Goal: Communication & Community: Answer question/provide support

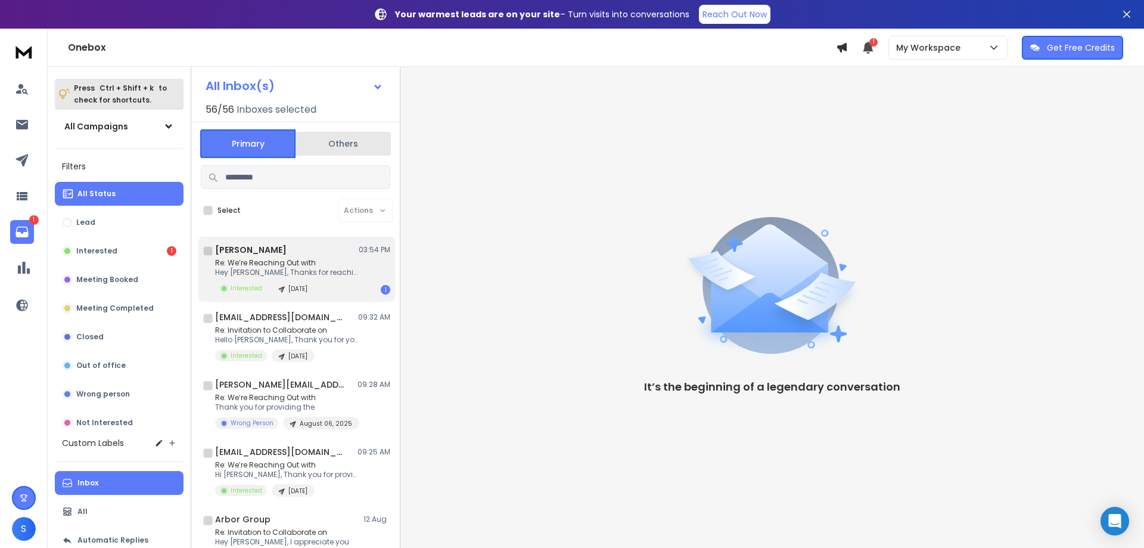
click at [273, 262] on p "Re: We’re Reaching Out with" at bounding box center [286, 263] width 143 height 10
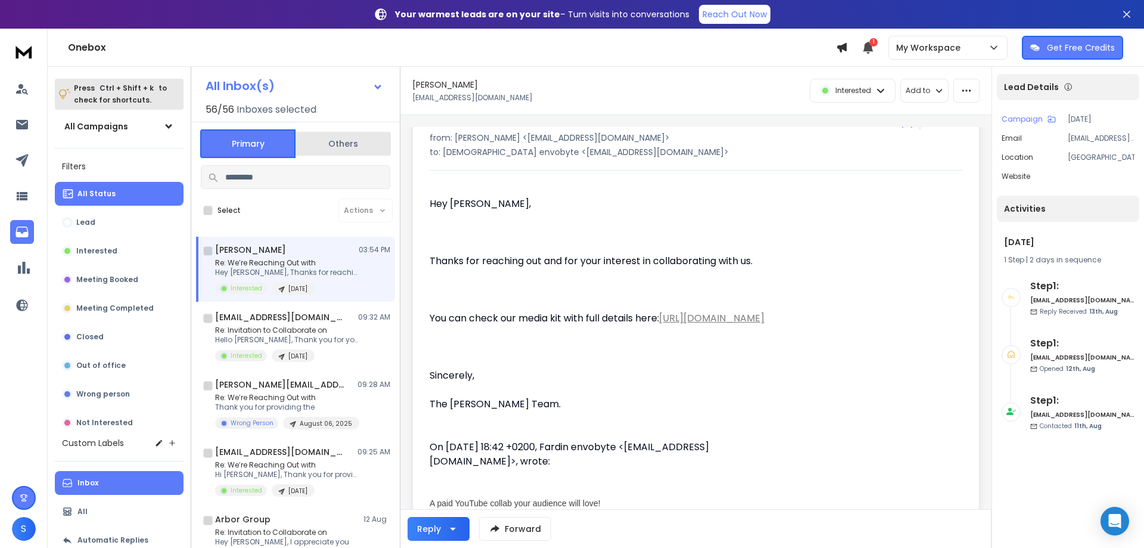
scroll to position [10, 0]
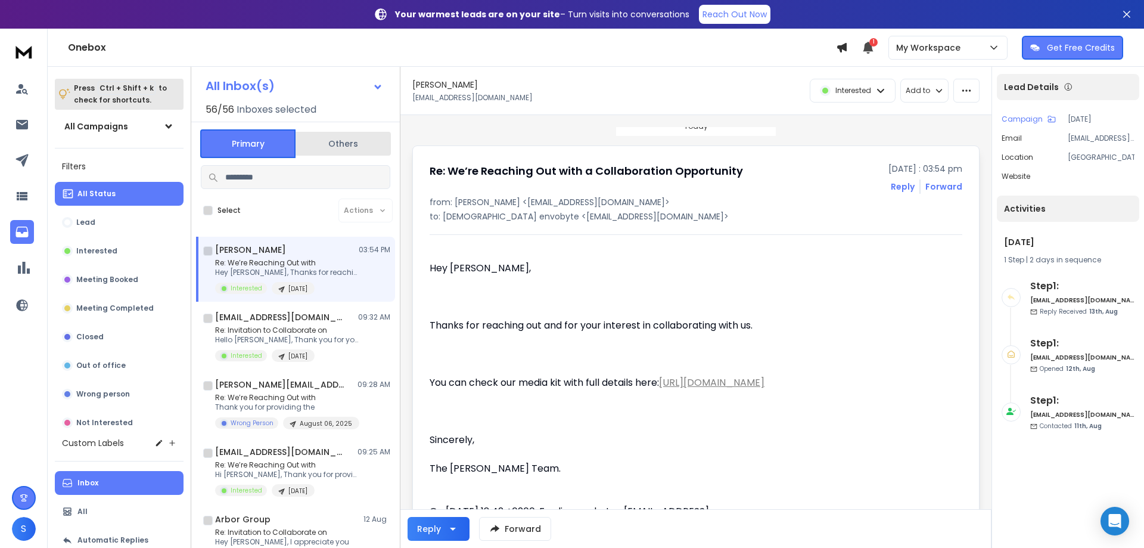
click at [659, 389] on link "https://www.mrreis.io/mediakit" at bounding box center [711, 382] width 105 height 14
click at [738, 21] on link "Reach Out Now" at bounding box center [735, 14] width 72 height 19
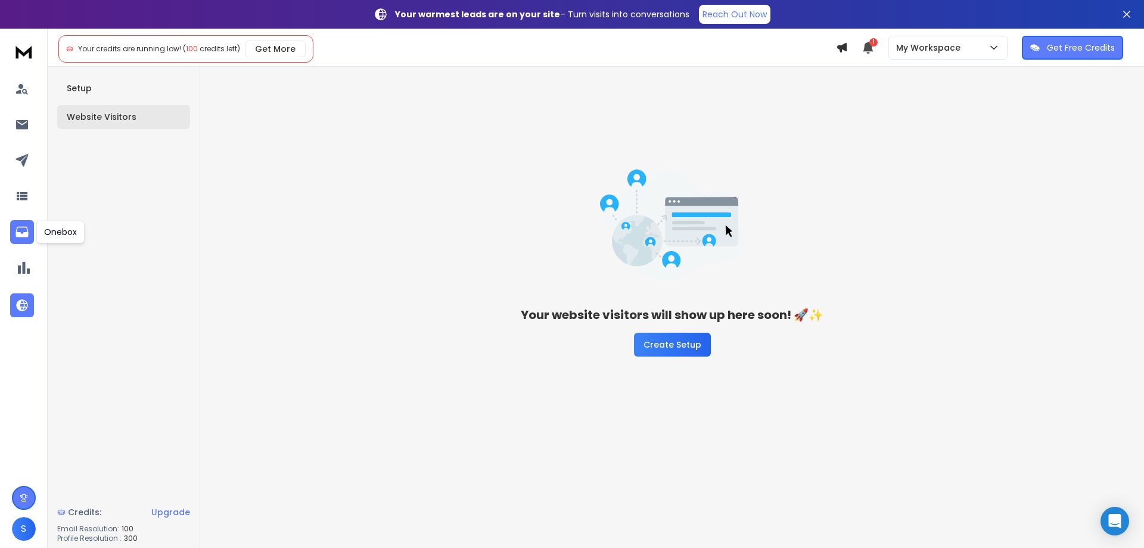
click at [20, 219] on div at bounding box center [23, 199] width 27 height 245
click at [20, 223] on link at bounding box center [22, 232] width 24 height 24
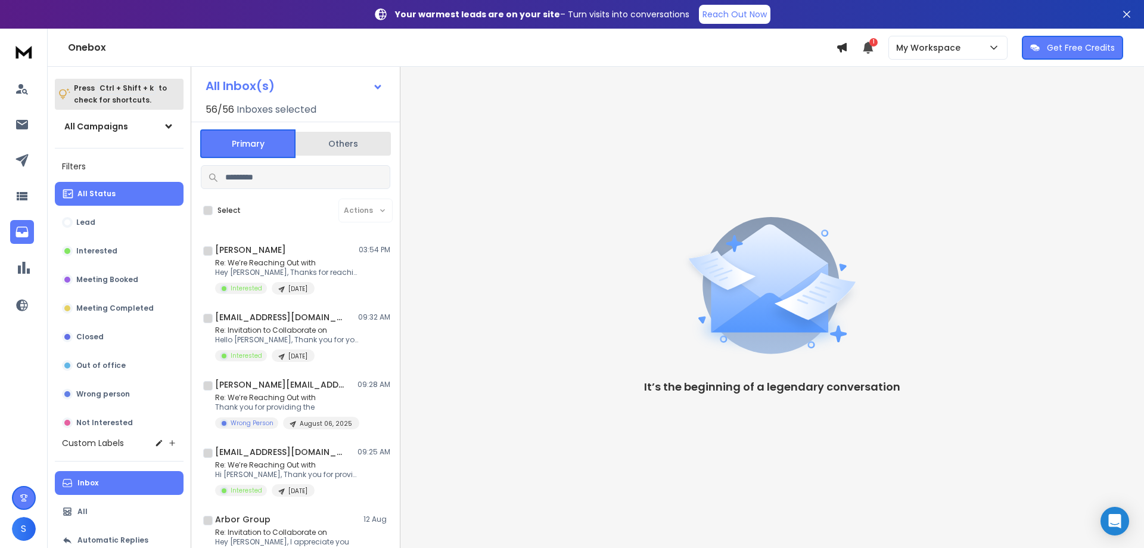
click at [1124, 15] on icon at bounding box center [1127, 14] width 11 height 11
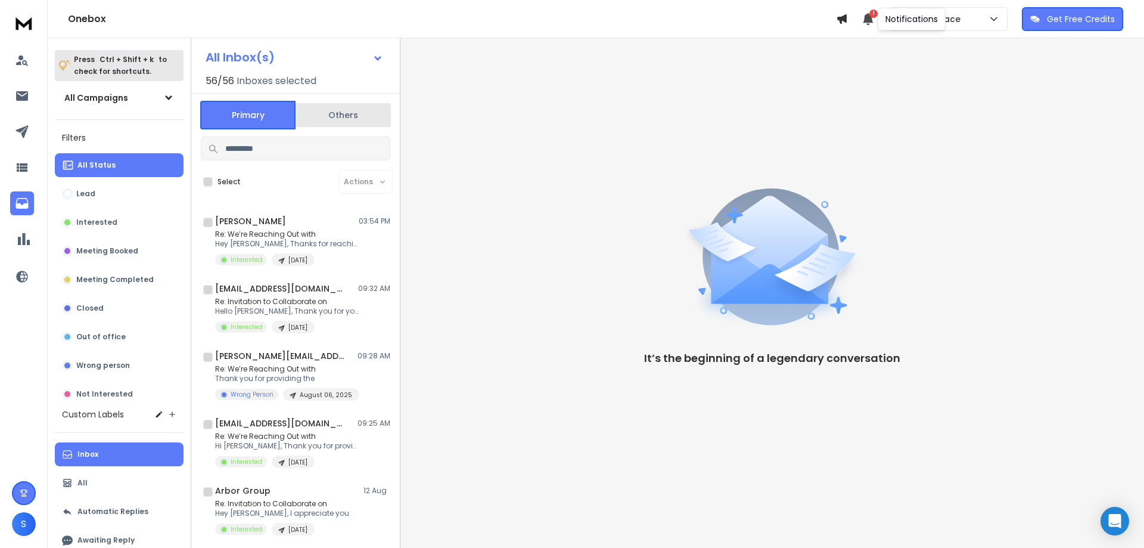
click at [874, 18] on icon at bounding box center [868, 19] width 12 height 12
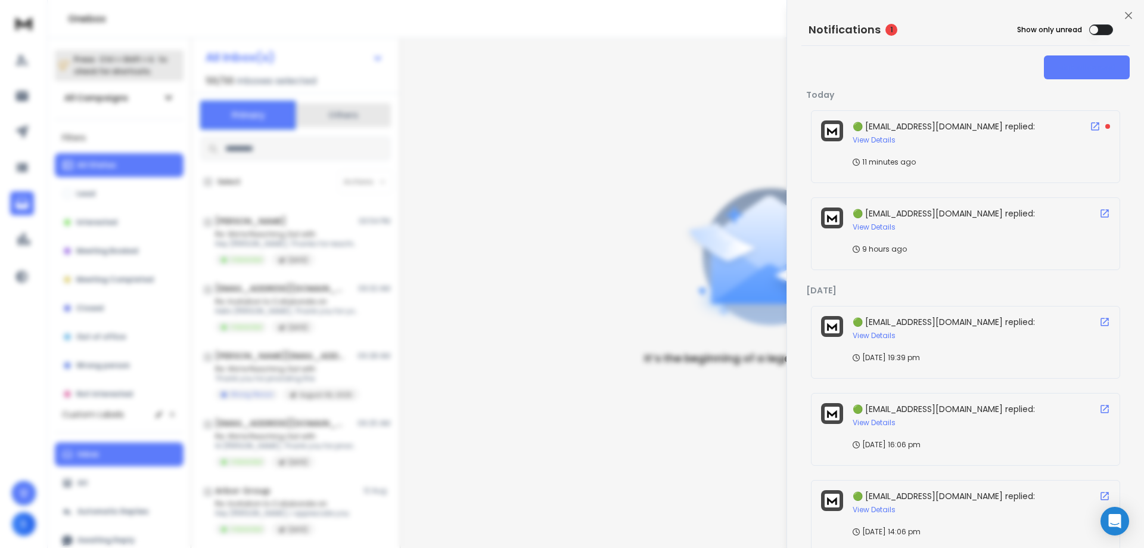
click at [1072, 70] on span "Mark all as read" at bounding box center [1087, 68] width 56 height 10
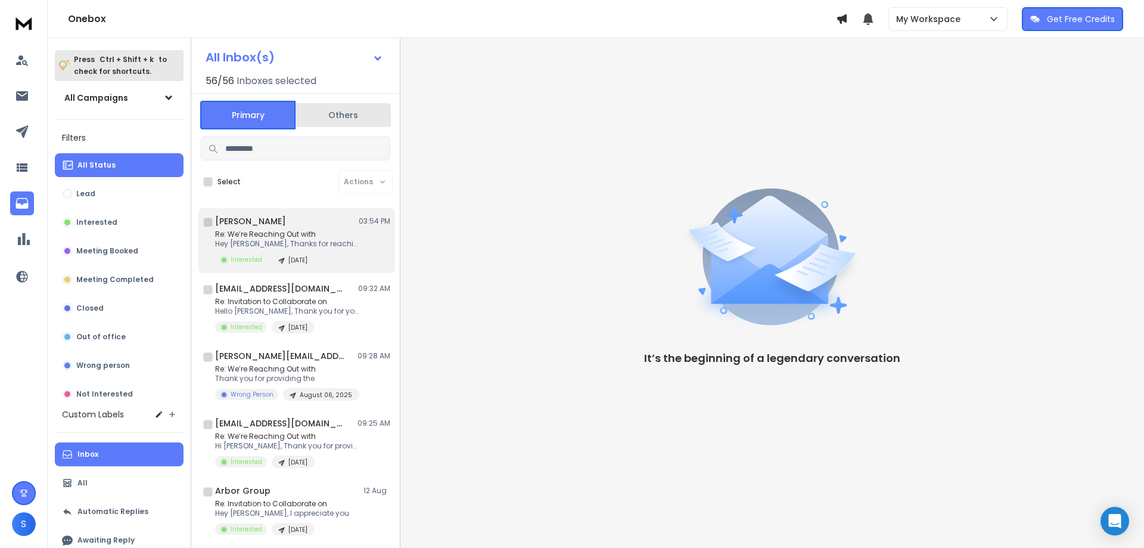
click at [278, 243] on p "Hey Hassan, Thanks for reaching" at bounding box center [286, 244] width 143 height 10
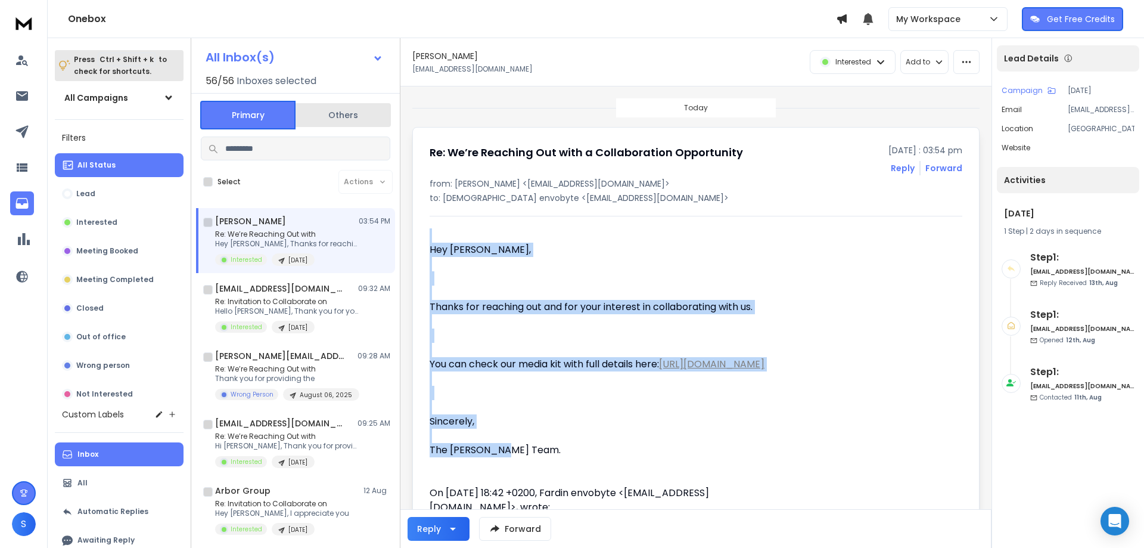
drag, startPoint x: 427, startPoint y: 235, endPoint x: 508, endPoint y: 470, distance: 248.4
copy div "Hey Hassan, Thanks for reaching out and for your interest in collaborating with…"
click at [429, 528] on div "Reply" at bounding box center [429, 529] width 24 height 12
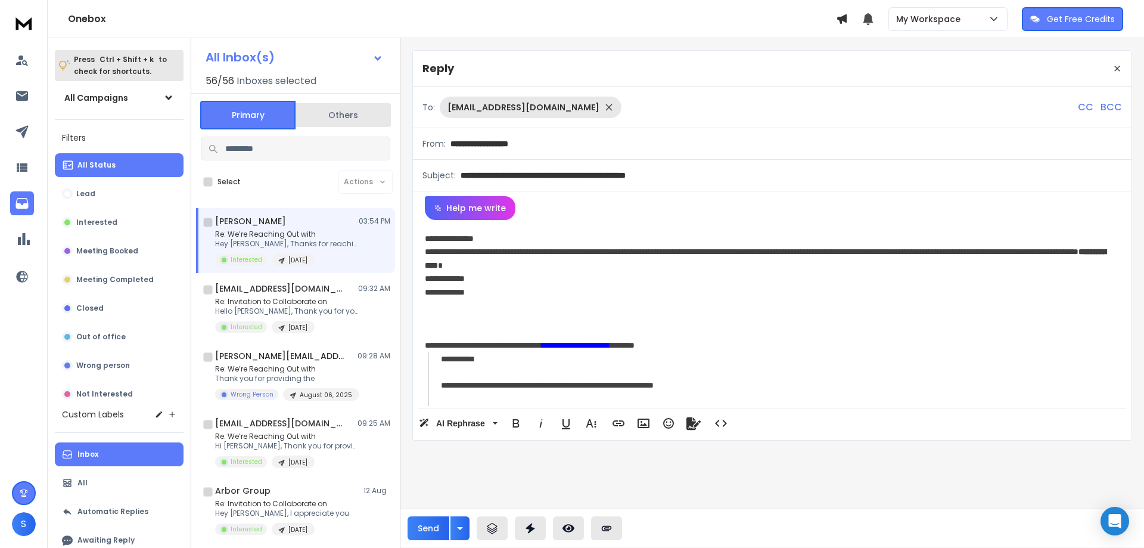
click at [583, 241] on p "**********" at bounding box center [766, 238] width 682 height 13
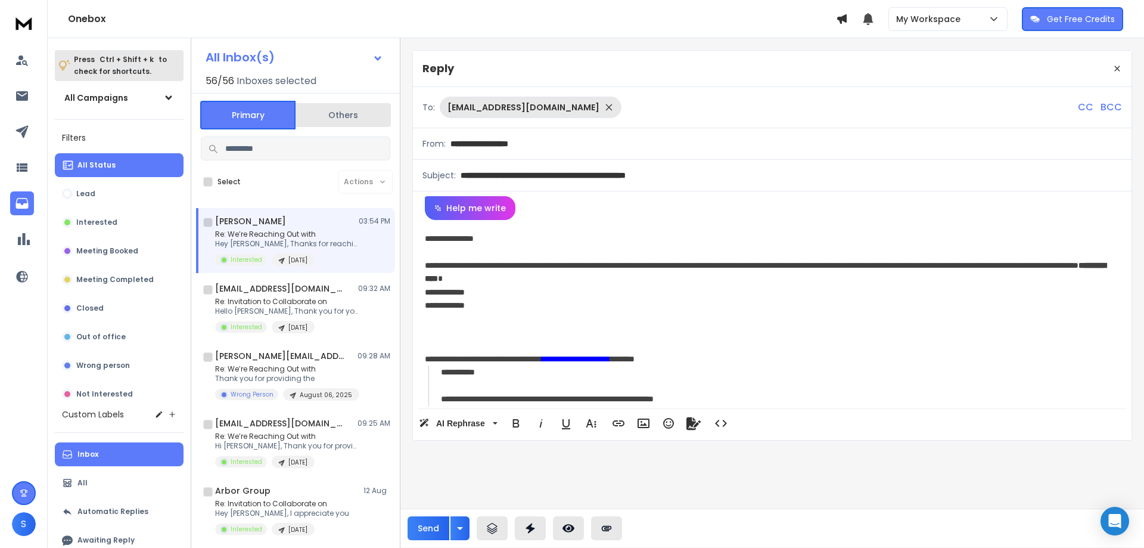
click at [648, 286] on p "**********" at bounding box center [766, 298] width 682 height 27
click at [647, 277] on p "**********" at bounding box center [766, 272] width 682 height 27
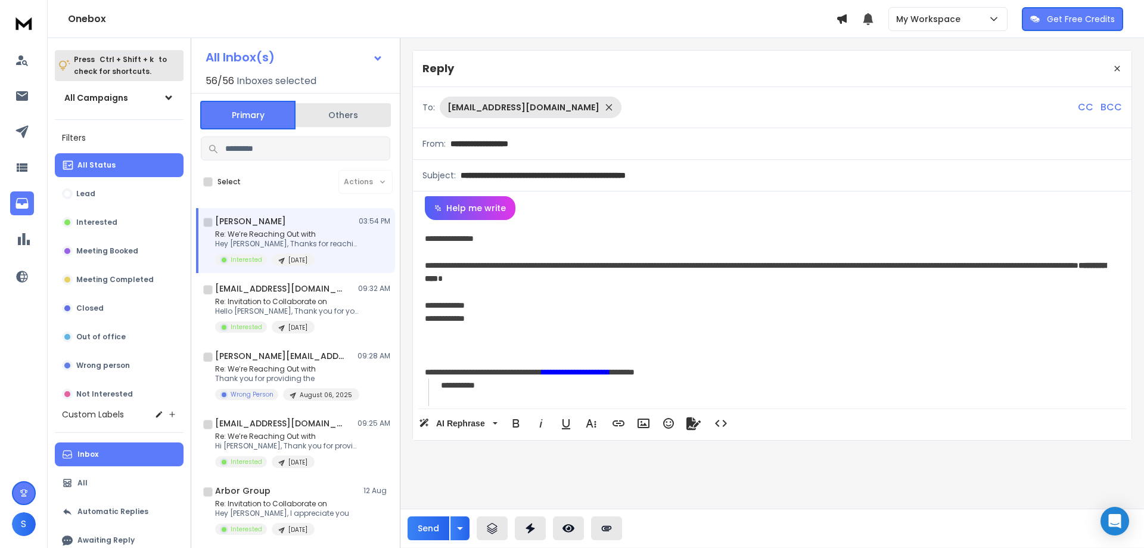
click at [418, 527] on button "Send" at bounding box center [429, 528] width 42 height 24
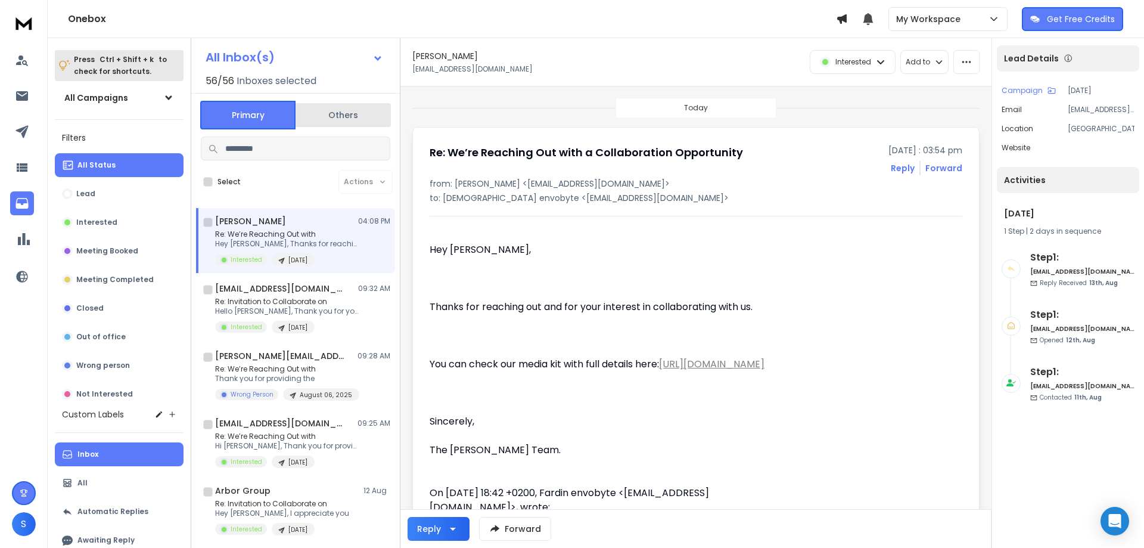
click at [244, 8] on div "Onebox My Workspace Get Free Credits" at bounding box center [572, 19] width 1144 height 38
click at [206, 13] on h1 "Onebox" at bounding box center [452, 19] width 768 height 14
drag, startPoint x: 467, startPoint y: 250, endPoint x: 496, endPoint y: 250, distance: 28.6
click at [496, 250] on div "Hey Hassan," at bounding box center [604, 250] width 348 height 14
click at [461, 244] on div "Hey Hassan," at bounding box center [604, 250] width 348 height 14
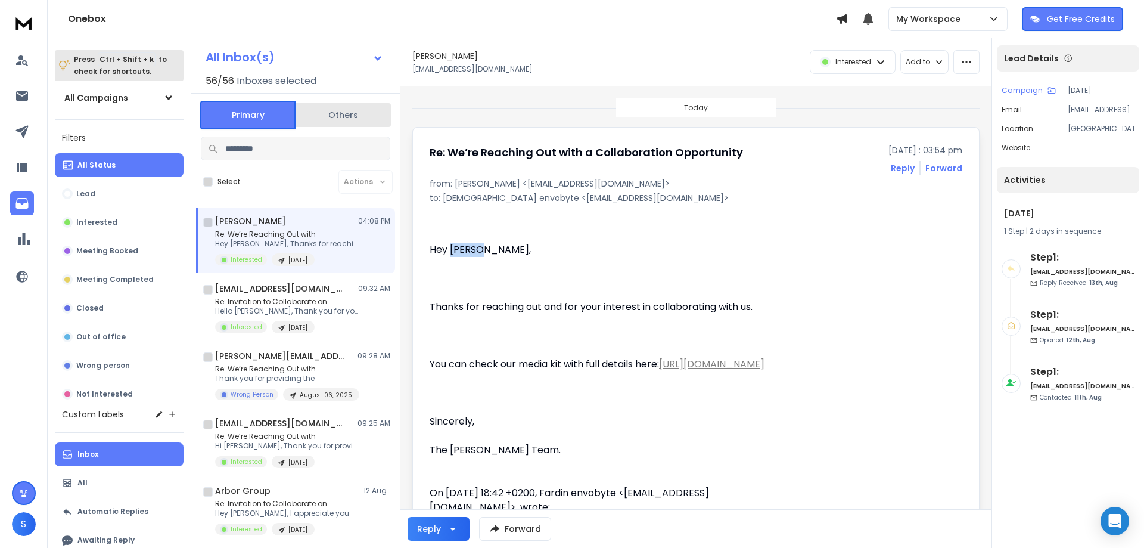
drag, startPoint x: 451, startPoint y: 249, endPoint x: 486, endPoint y: 250, distance: 35.8
click at [486, 250] on div "Hey Hassan," at bounding box center [604, 250] width 348 height 14
click at [433, 109] on div "Today" at bounding box center [695, 107] width 567 height 19
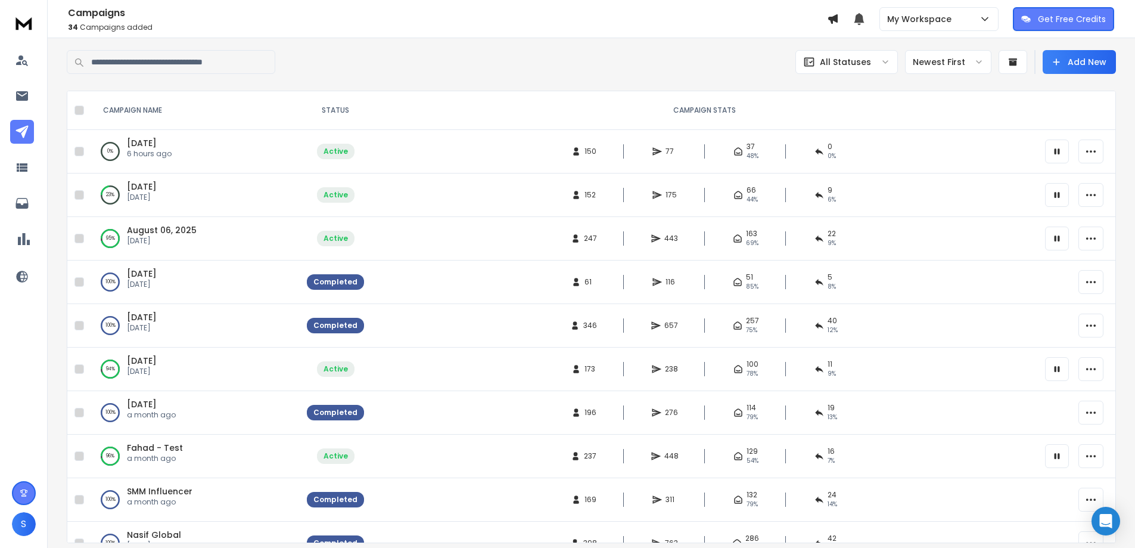
click at [374, 70] on div at bounding box center [329, 62] width 525 height 24
click at [541, 69] on div at bounding box center [329, 62] width 525 height 24
drag, startPoint x: 543, startPoint y: 78, endPoint x: 542, endPoint y: 69, distance: 9.6
click at [543, 77] on div "Campaigns 34 Campaigns Added All Statuses Newest First Add New CAMPAIGN NAME ST…" at bounding box center [591, 296] width 1049 height 493
click at [639, 55] on div "Campaigns 34 Campaigns Added All Statuses Newest First Add New" at bounding box center [854, 62] width 525 height 24
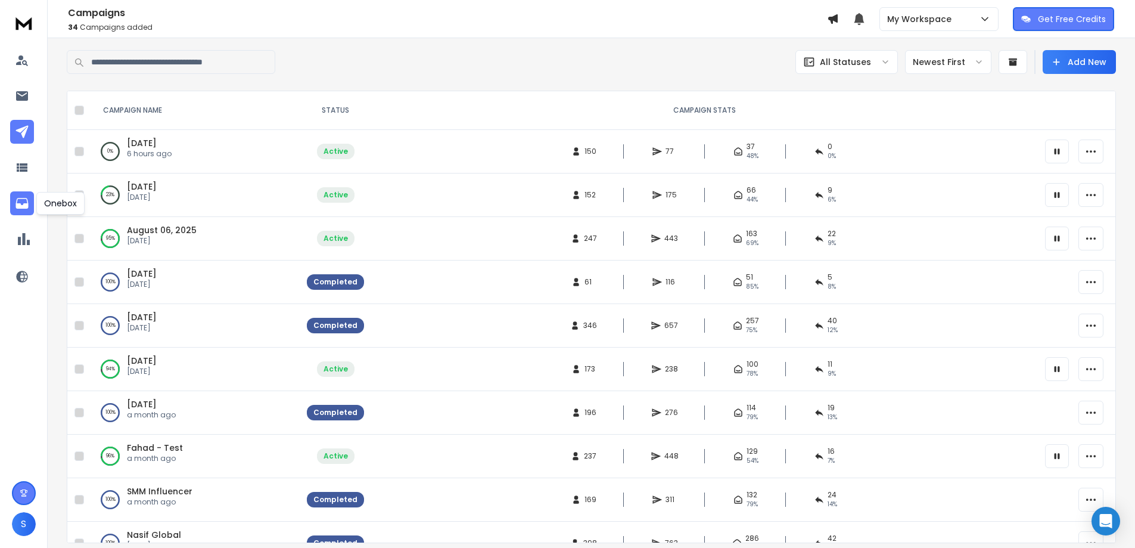
click at [24, 204] on icon at bounding box center [21, 203] width 13 height 11
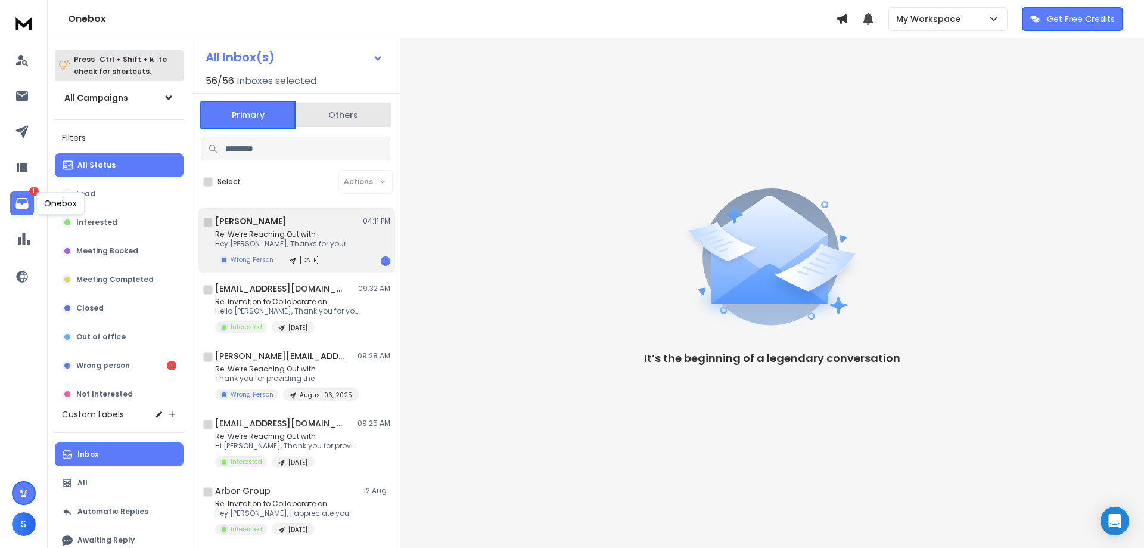
click at [282, 227] on div "Mr Reis 04:11 PM Re: We’re Reaching Out with Hey Hassan, Thanks for your Wrong …" at bounding box center [302, 240] width 175 height 51
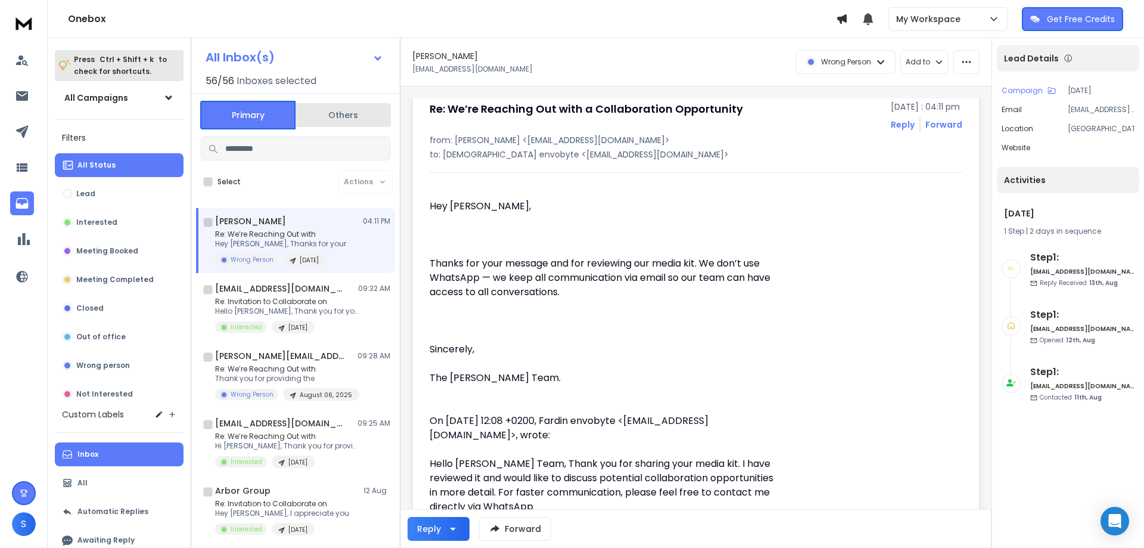
scroll to position [39, 0]
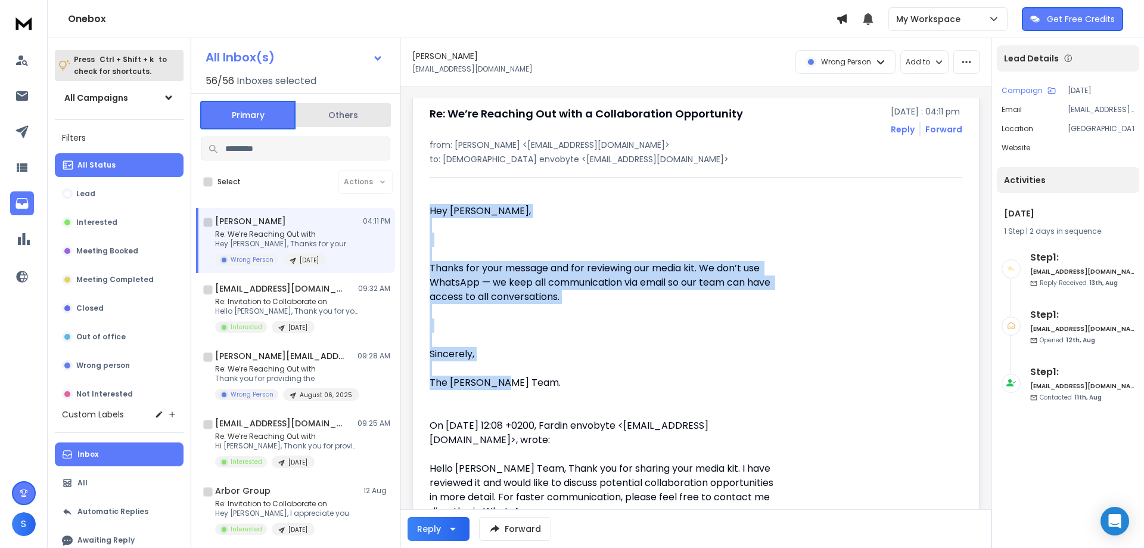
drag, startPoint x: 510, startPoint y: 388, endPoint x: 433, endPoint y: 214, distance: 190.5
click at [433, 214] on div "Hey Hassan, Thanks for your message and for reviewing our media kit. We don’t u…" at bounding box center [604, 297] width 348 height 215
copy div "Hey Hassan, Thanks for your message and for reviewing our media kit. We don’t u…"
click at [430, 527] on div "Reply" at bounding box center [429, 529] width 24 height 12
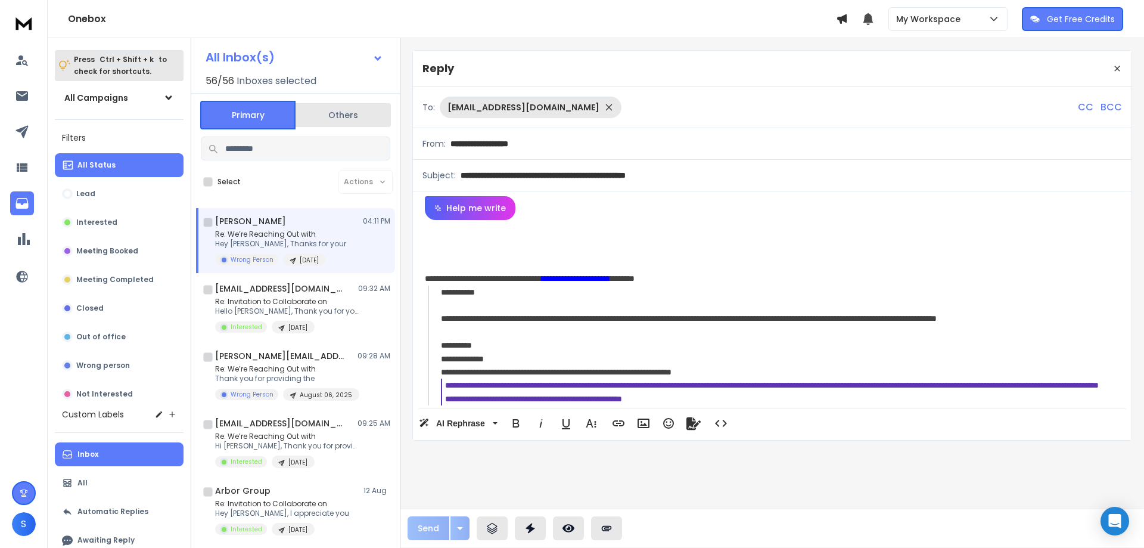
scroll to position [24, 0]
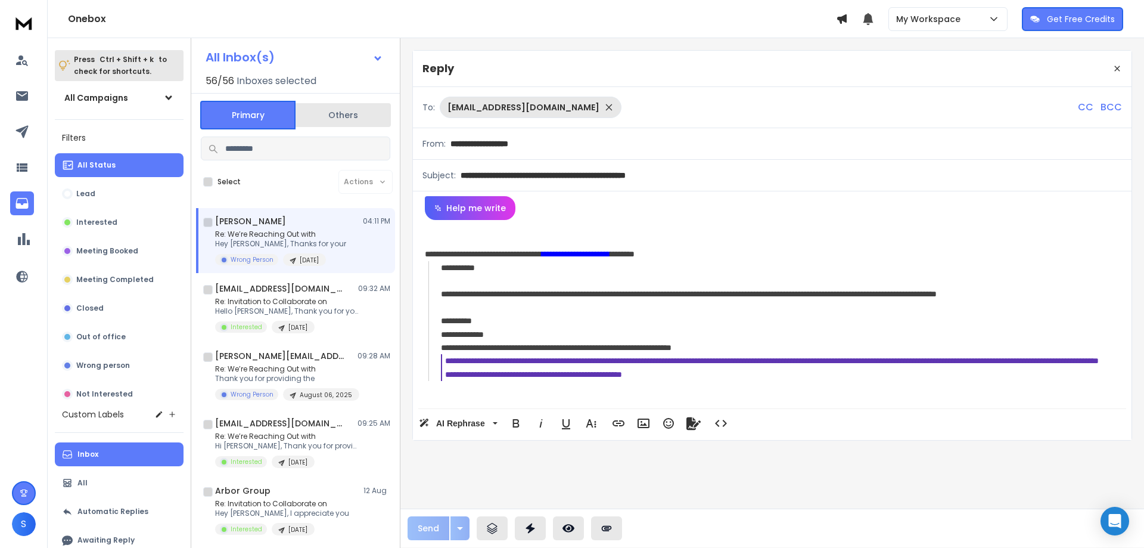
click at [449, 237] on div at bounding box center [770, 240] width 691 height 13
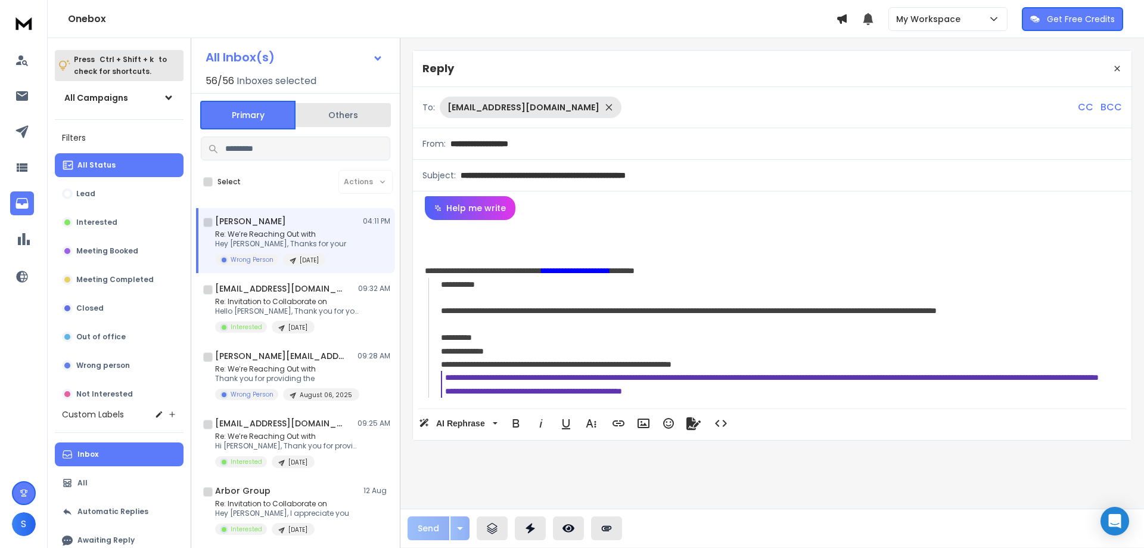
scroll to position [0, 0]
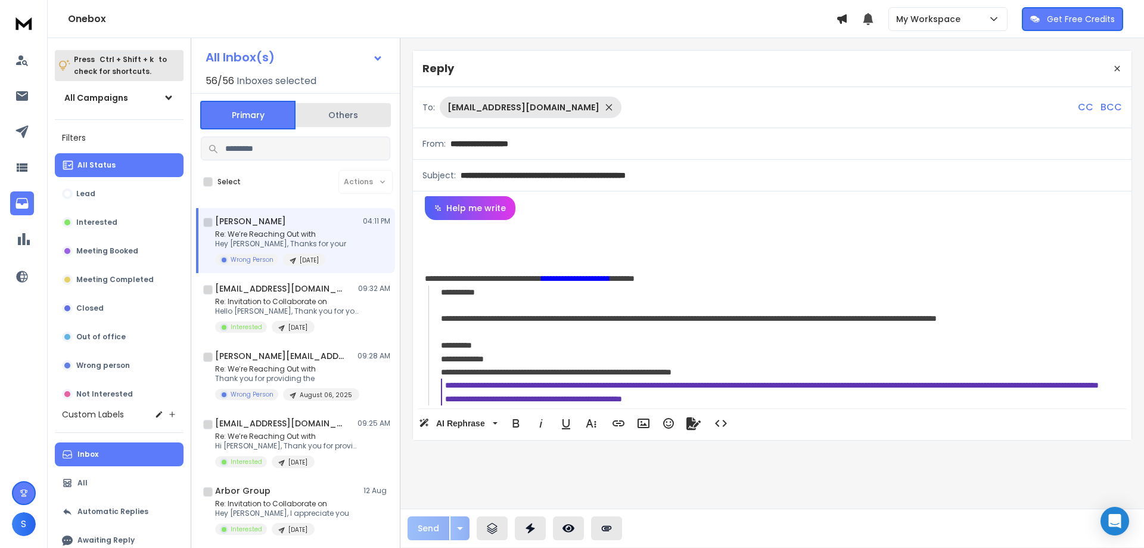
click at [440, 232] on div at bounding box center [770, 238] width 691 height 13
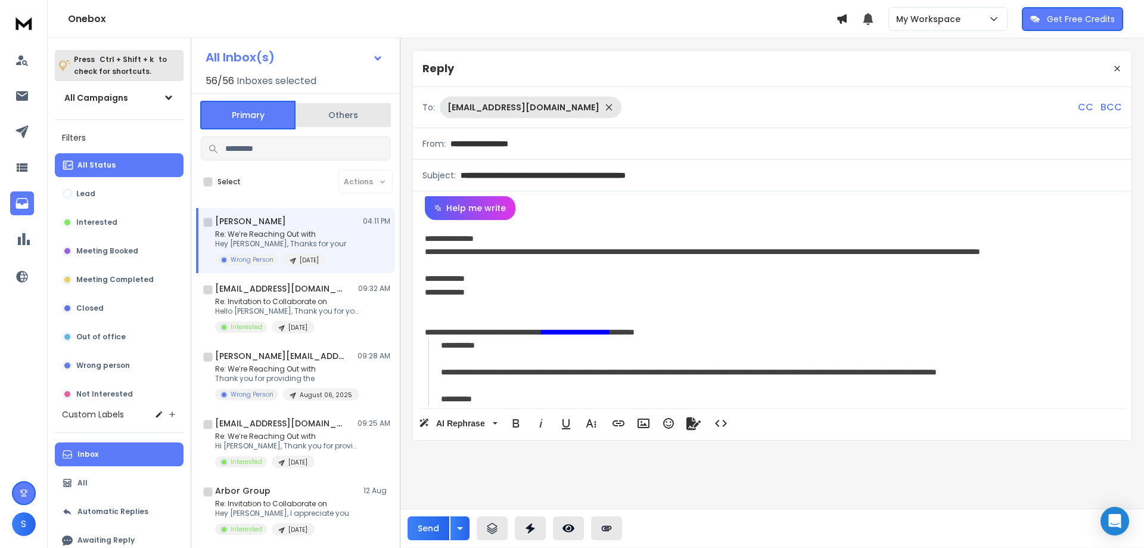
click at [498, 240] on p "**********" at bounding box center [766, 238] width 682 height 13
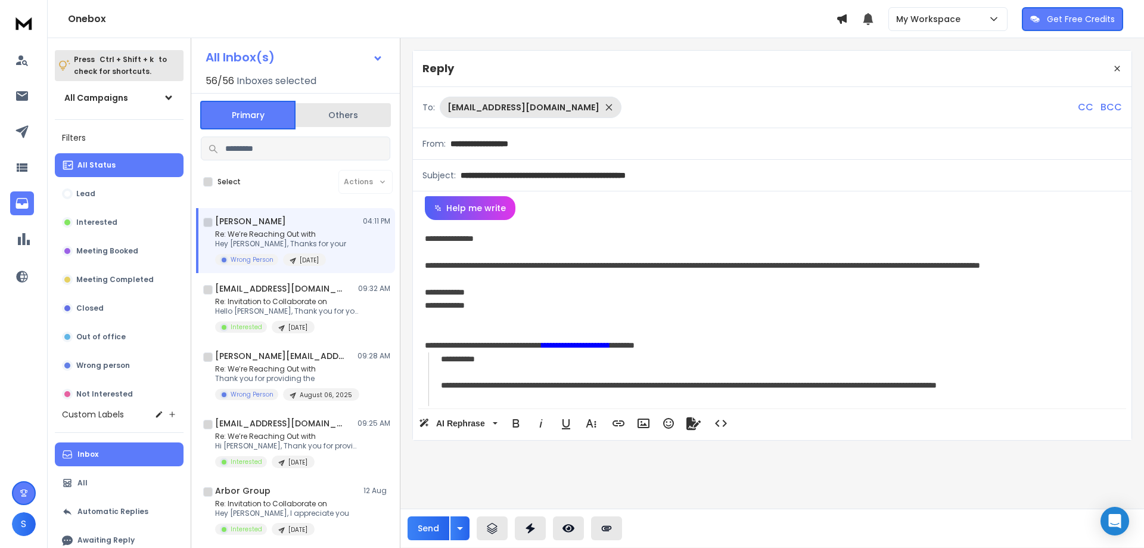
click at [476, 278] on p "**********" at bounding box center [766, 272] width 682 height 27
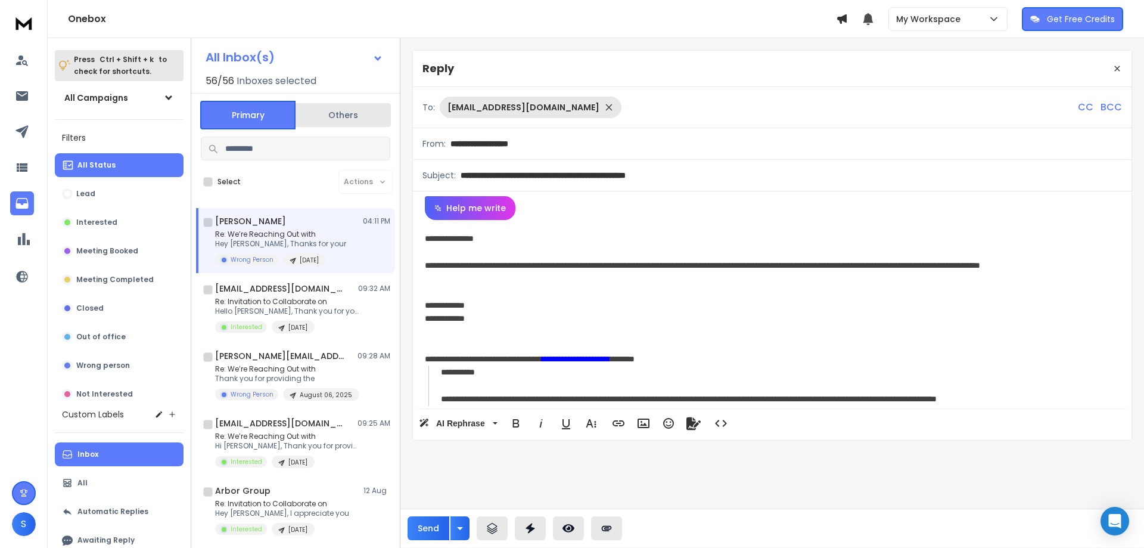
click at [428, 530] on button "Send" at bounding box center [429, 528] width 42 height 24
